Goal: Navigation & Orientation: Understand site structure

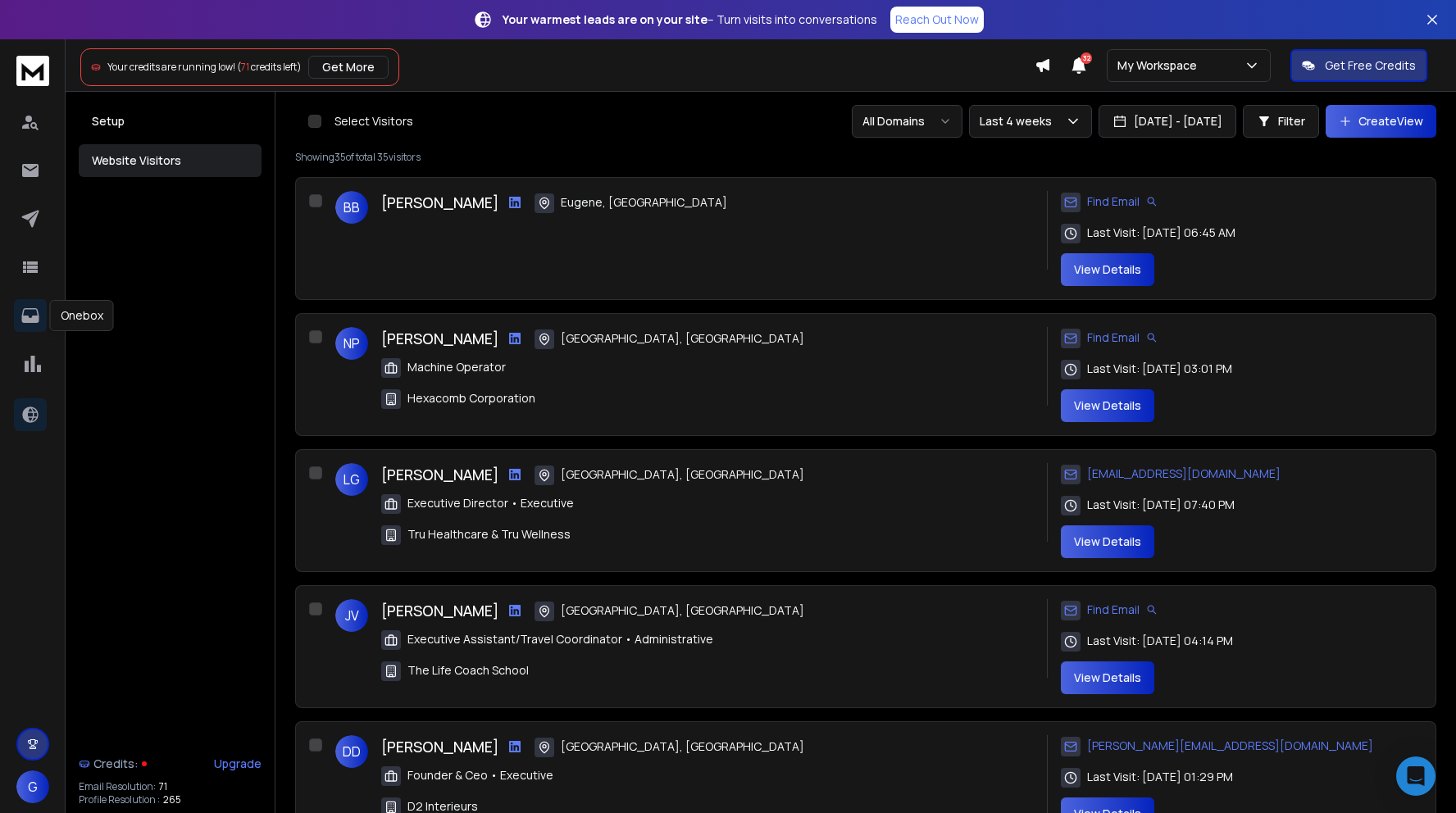
click at [31, 324] on icon at bounding box center [30, 315] width 20 height 20
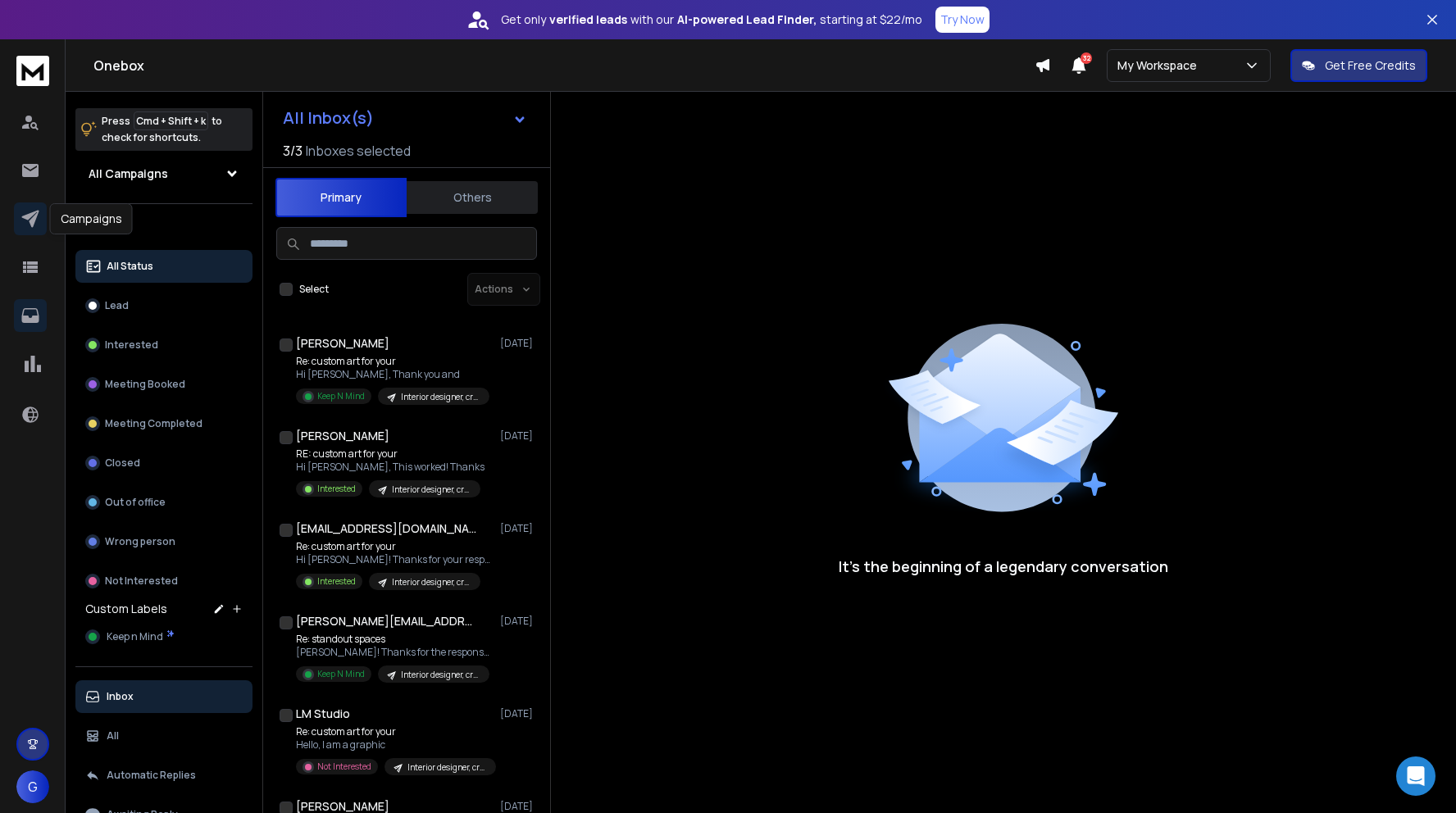
click at [33, 220] on icon at bounding box center [30, 218] width 17 height 17
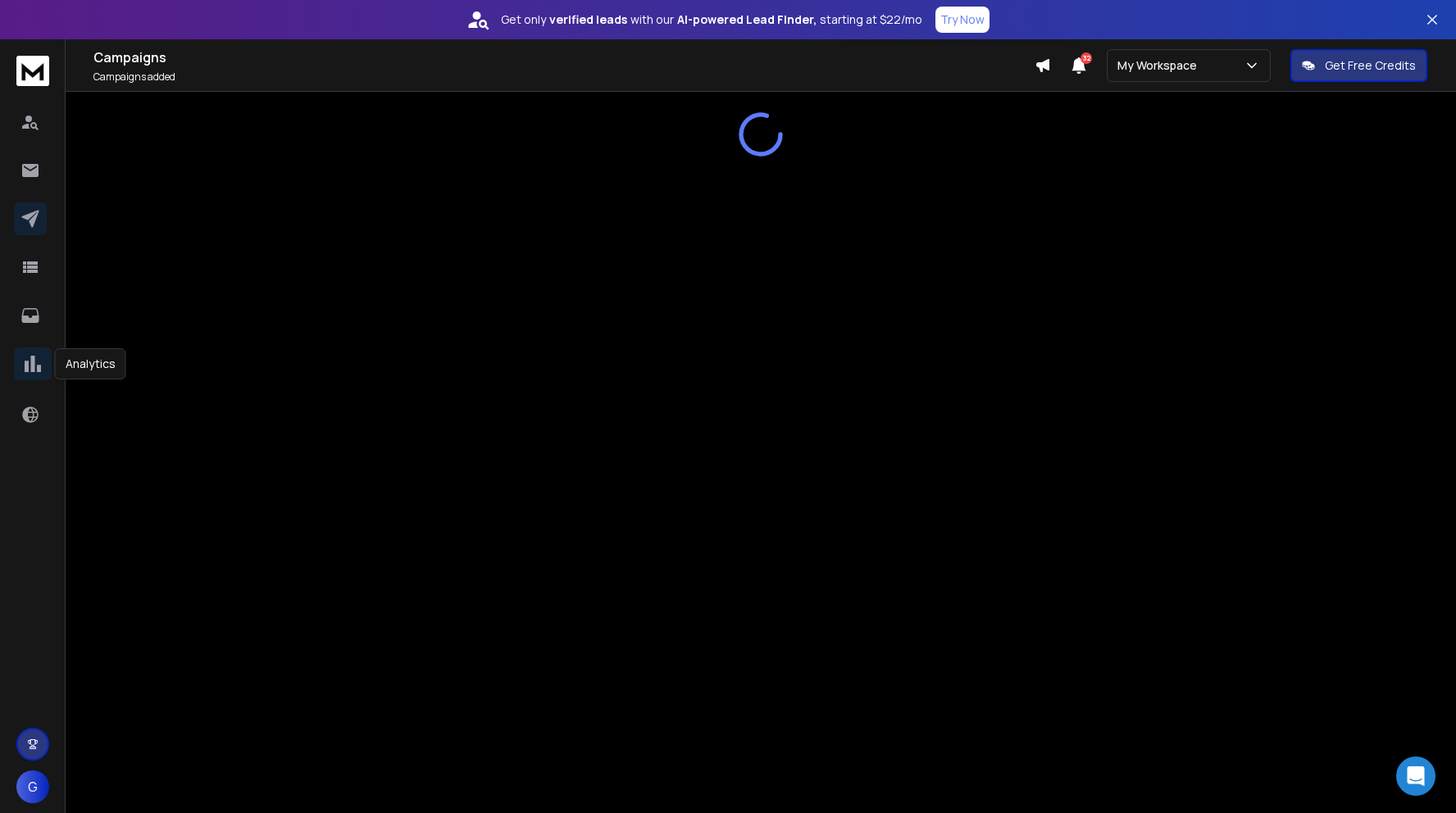
click at [33, 364] on icon at bounding box center [32, 364] width 16 height 16
